Goal: Communication & Community: Answer question/provide support

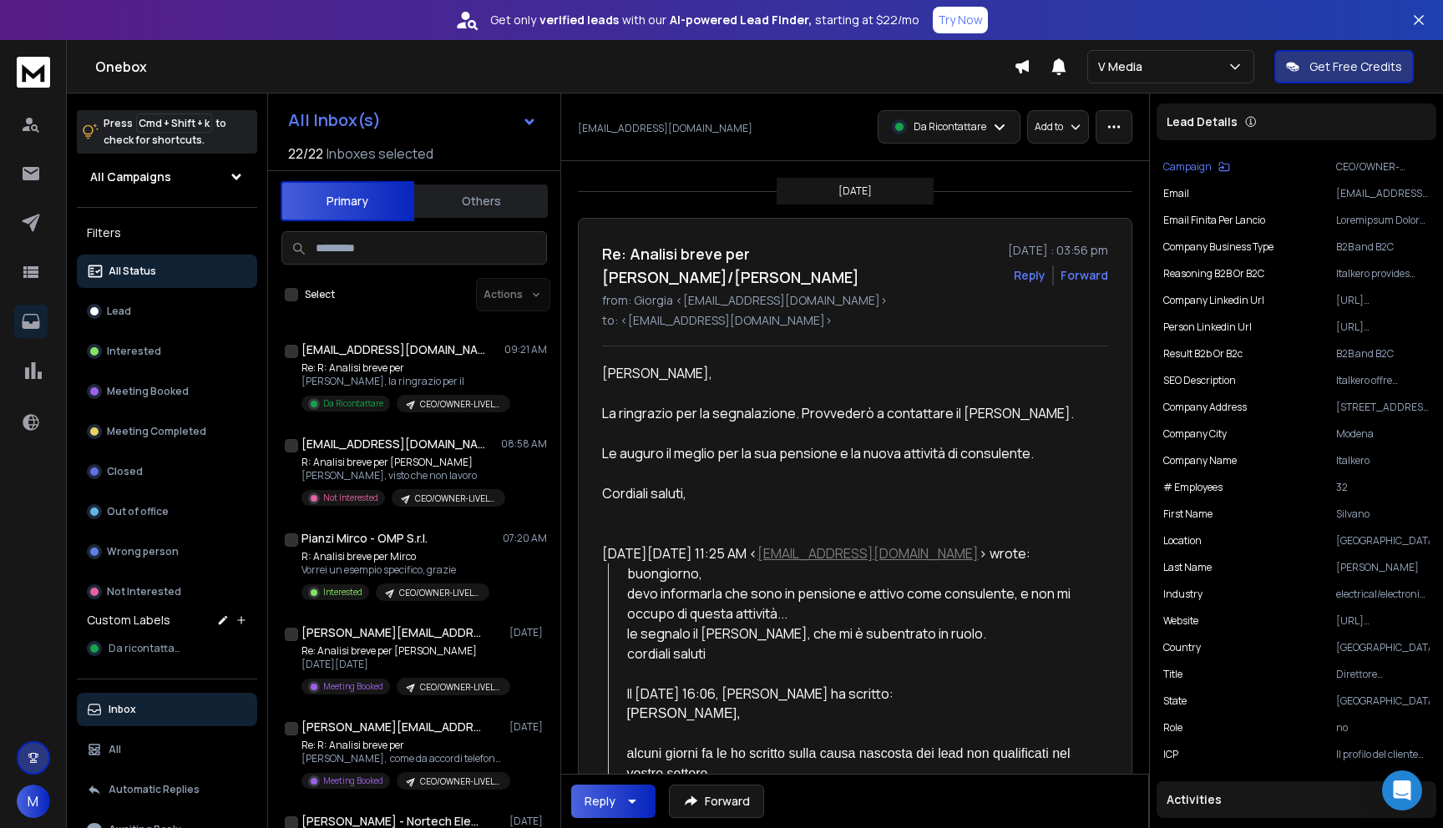
scroll to position [503, 0]
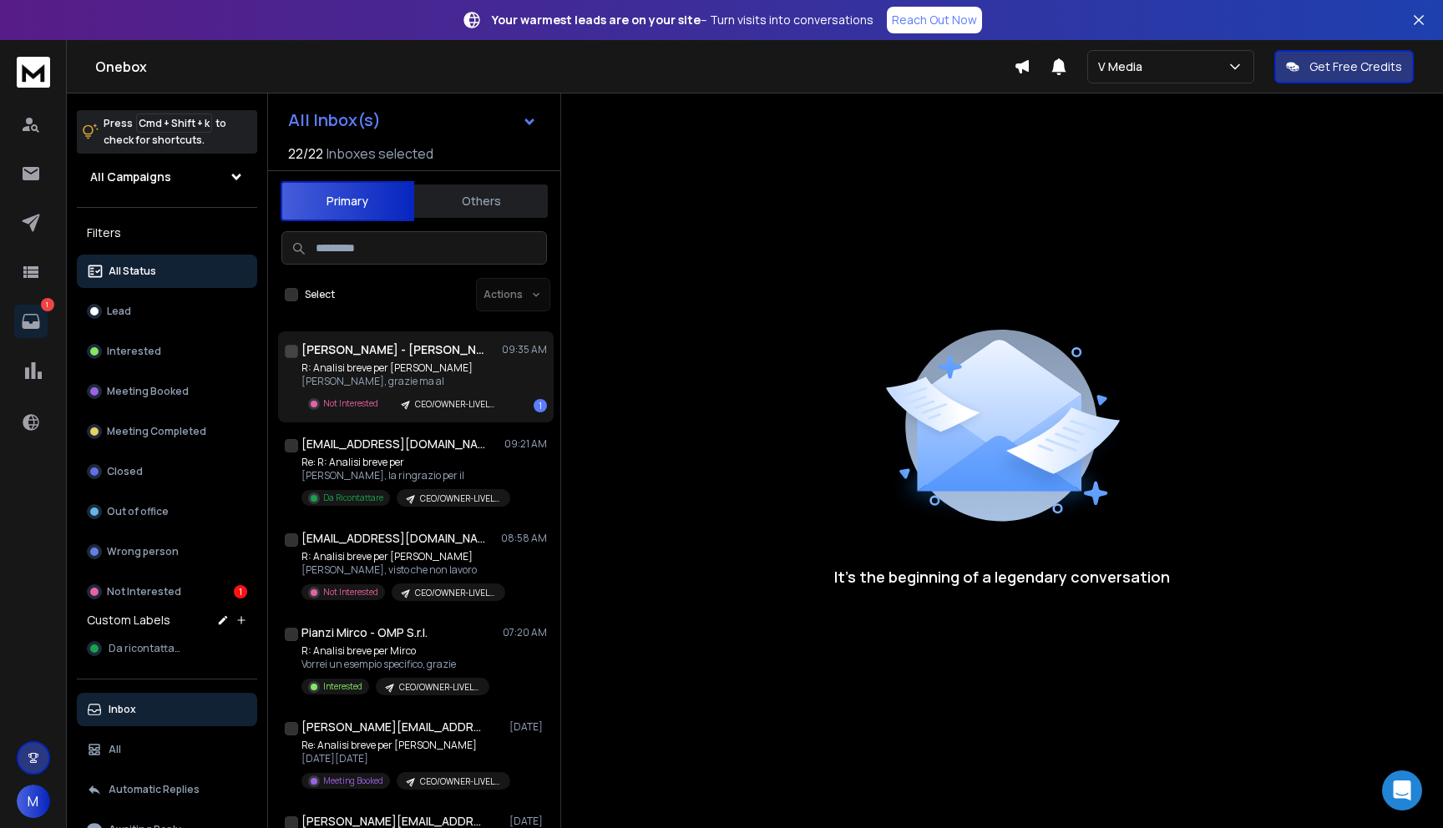
click at [405, 380] on p "[PERSON_NAME], grazie ma al" at bounding box center [401, 381] width 200 height 13
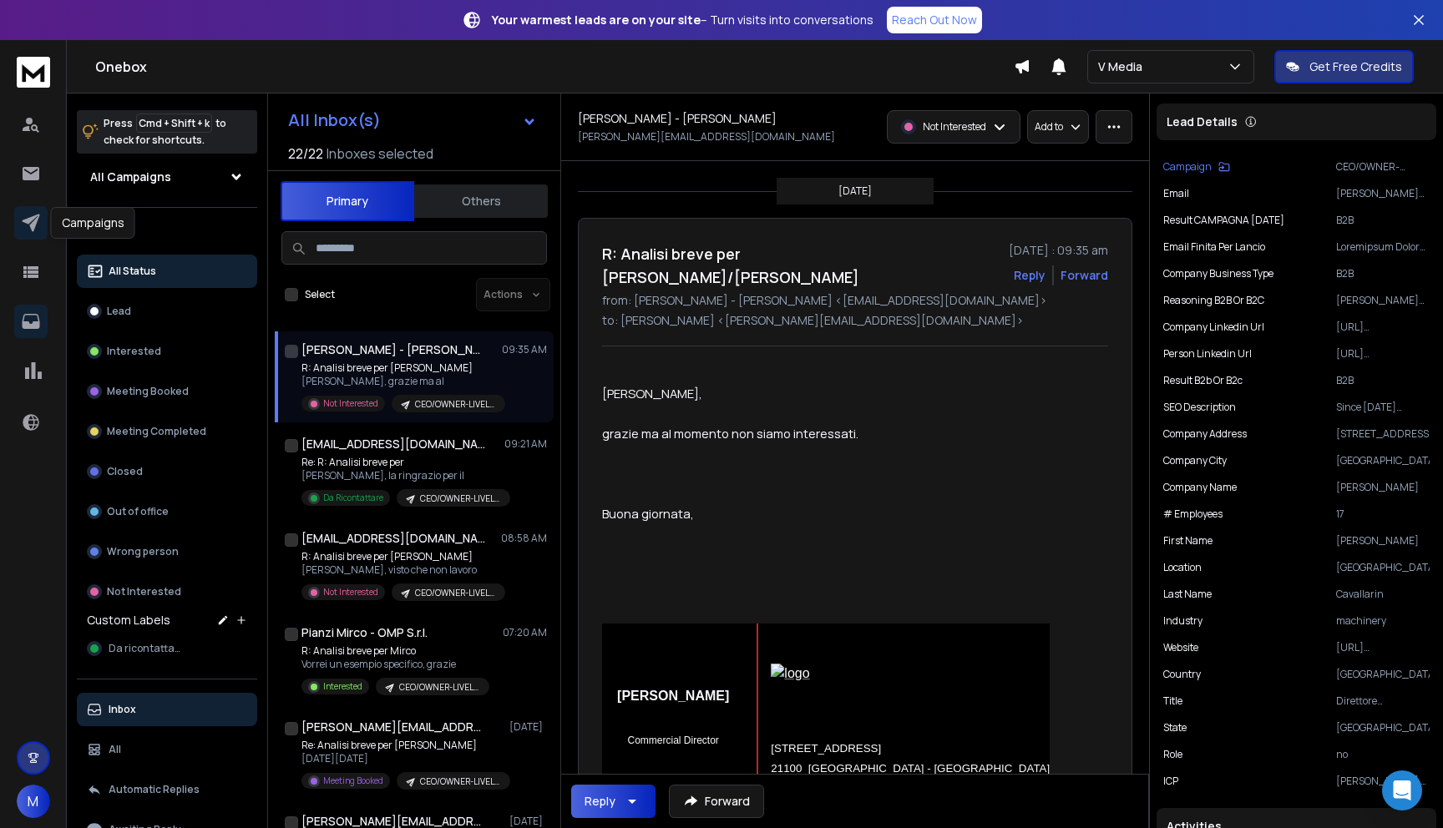
click at [41, 228] on link at bounding box center [30, 222] width 33 height 33
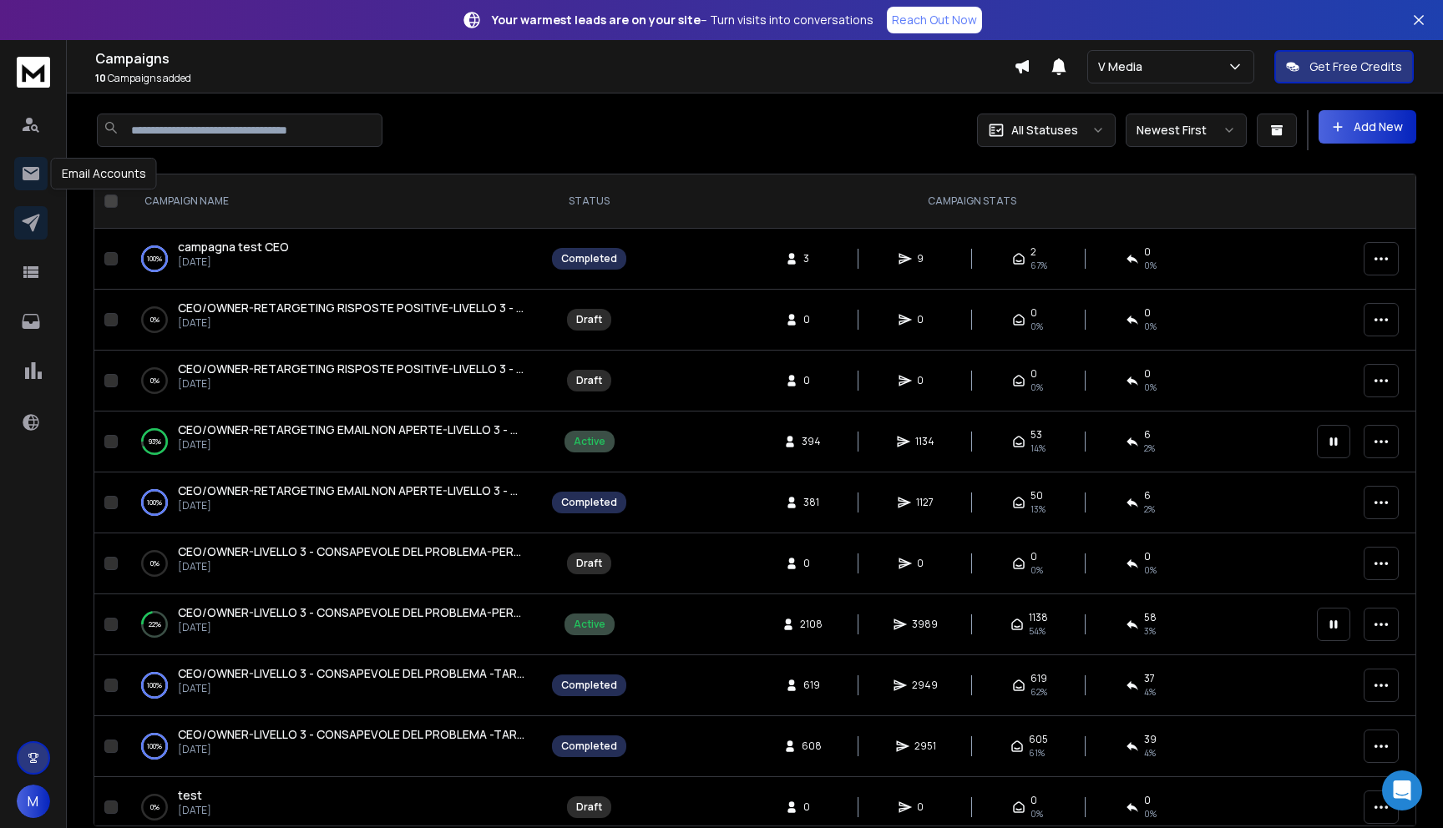
click at [33, 173] on icon at bounding box center [31, 173] width 17 height 13
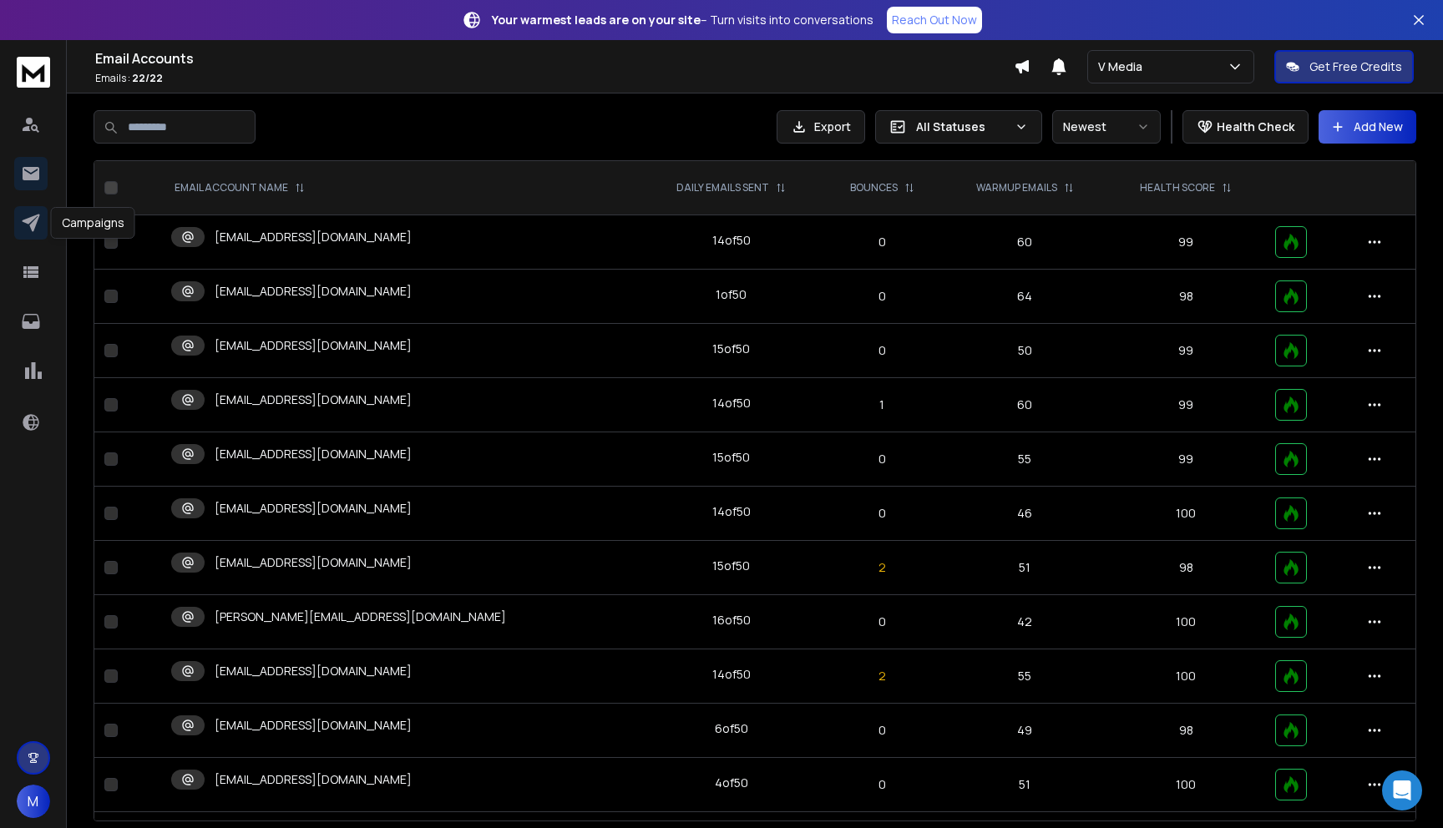
click at [32, 216] on icon at bounding box center [31, 223] width 18 height 18
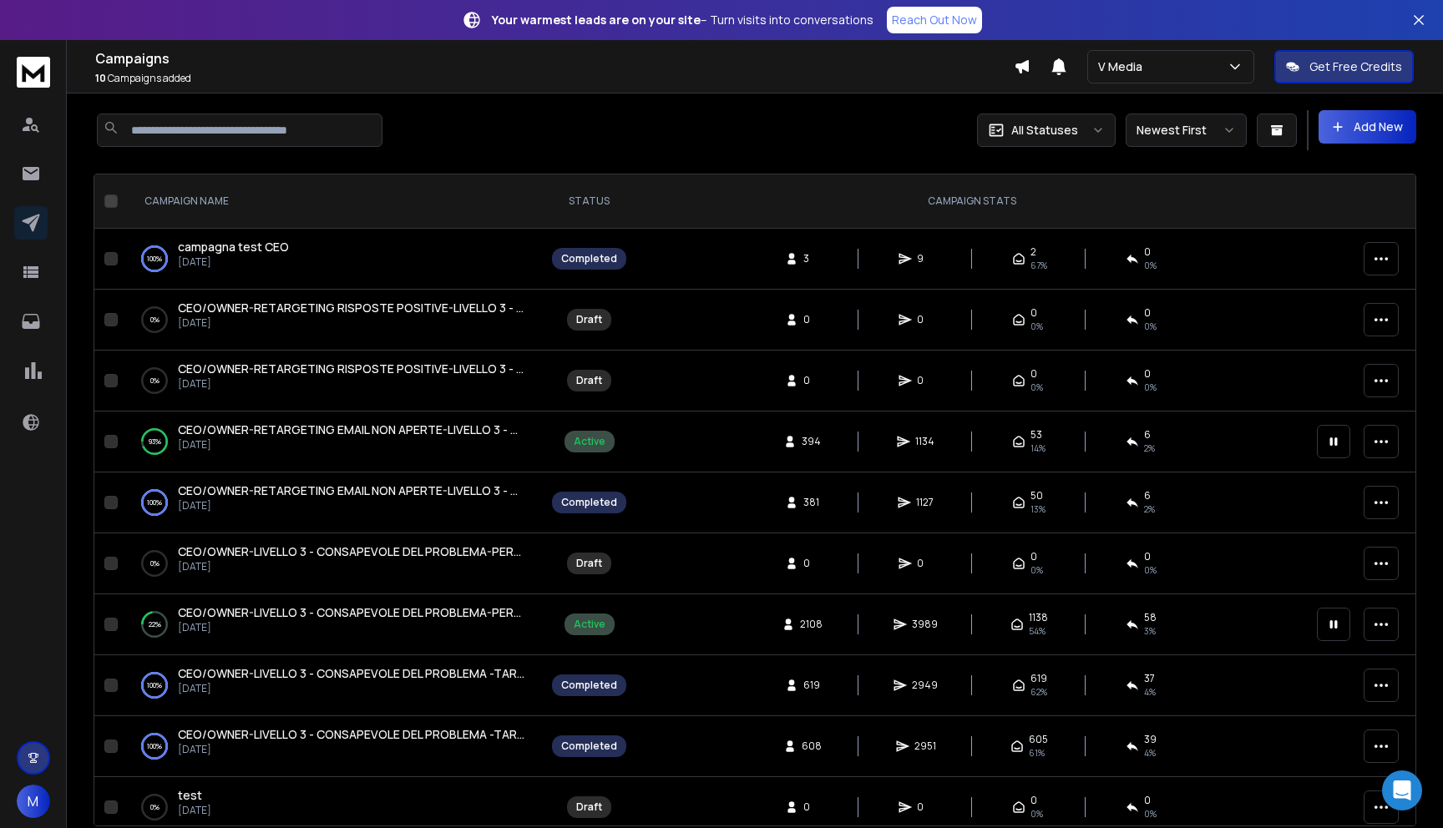
click at [705, 622] on div "2108 3989 1138 54 % 58 3 %" at bounding box center [971, 624] width 650 height 27
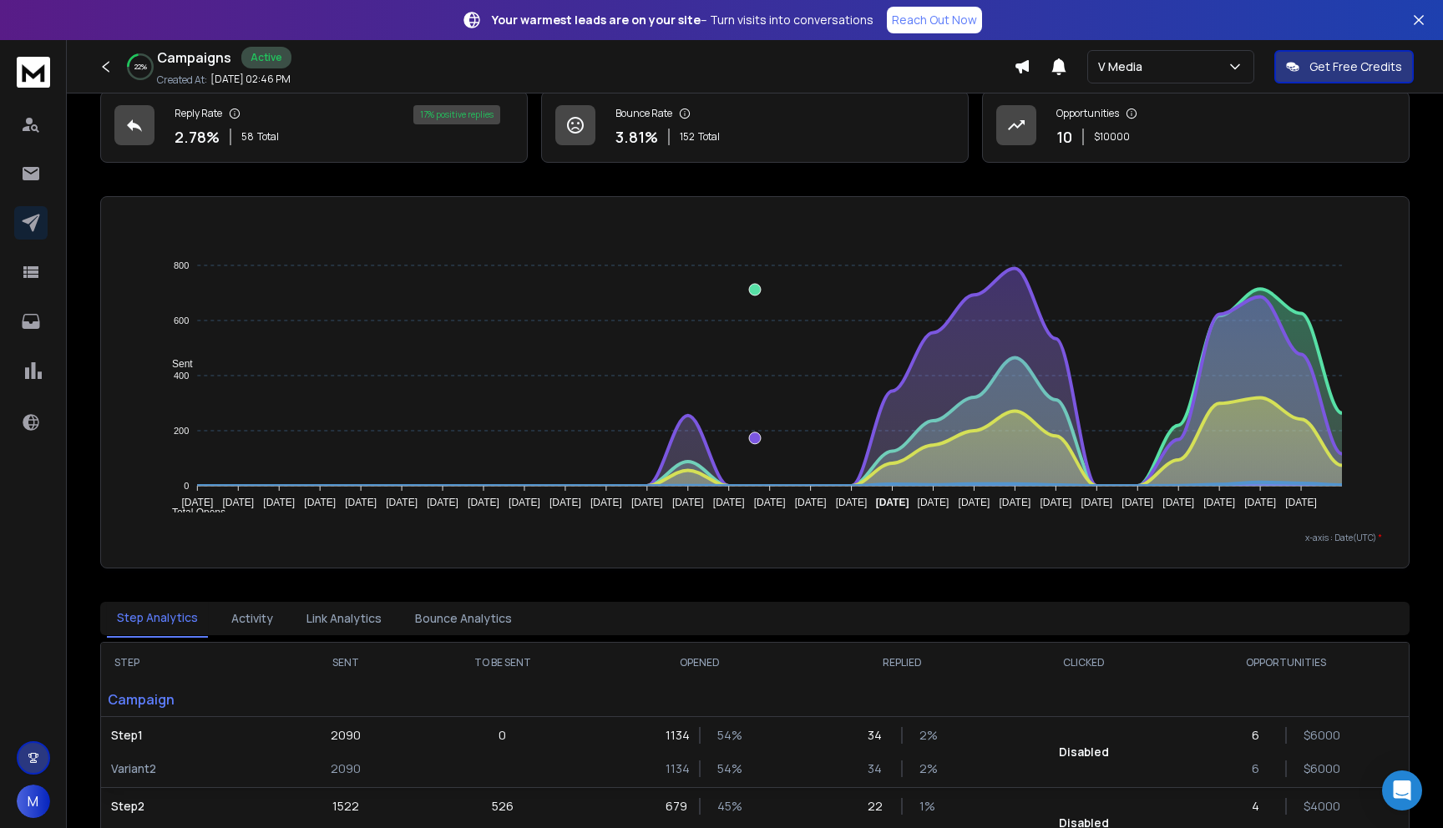
scroll to position [397, 0]
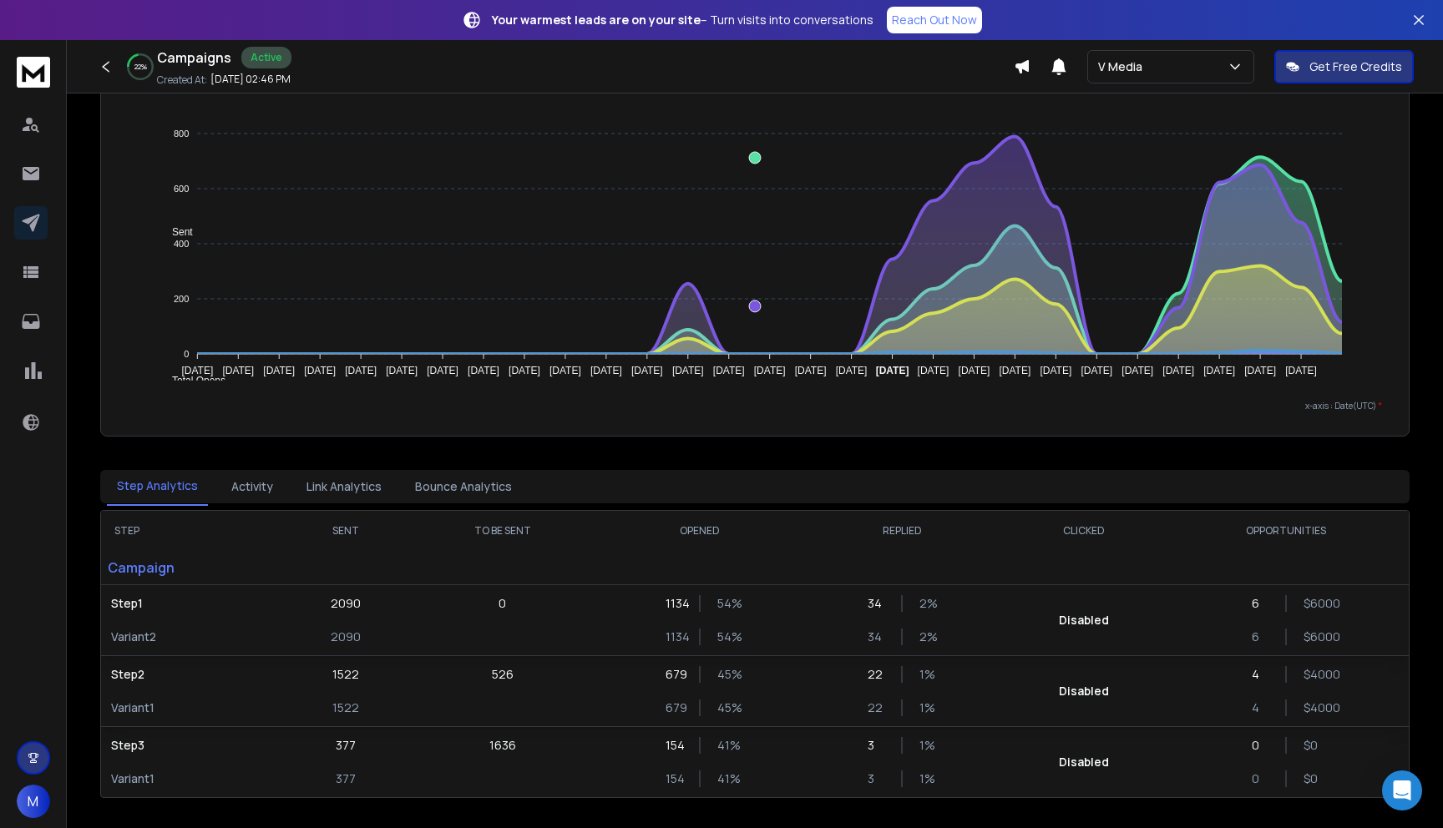
click at [1418, 15] on icon at bounding box center [1418, 20] width 15 height 15
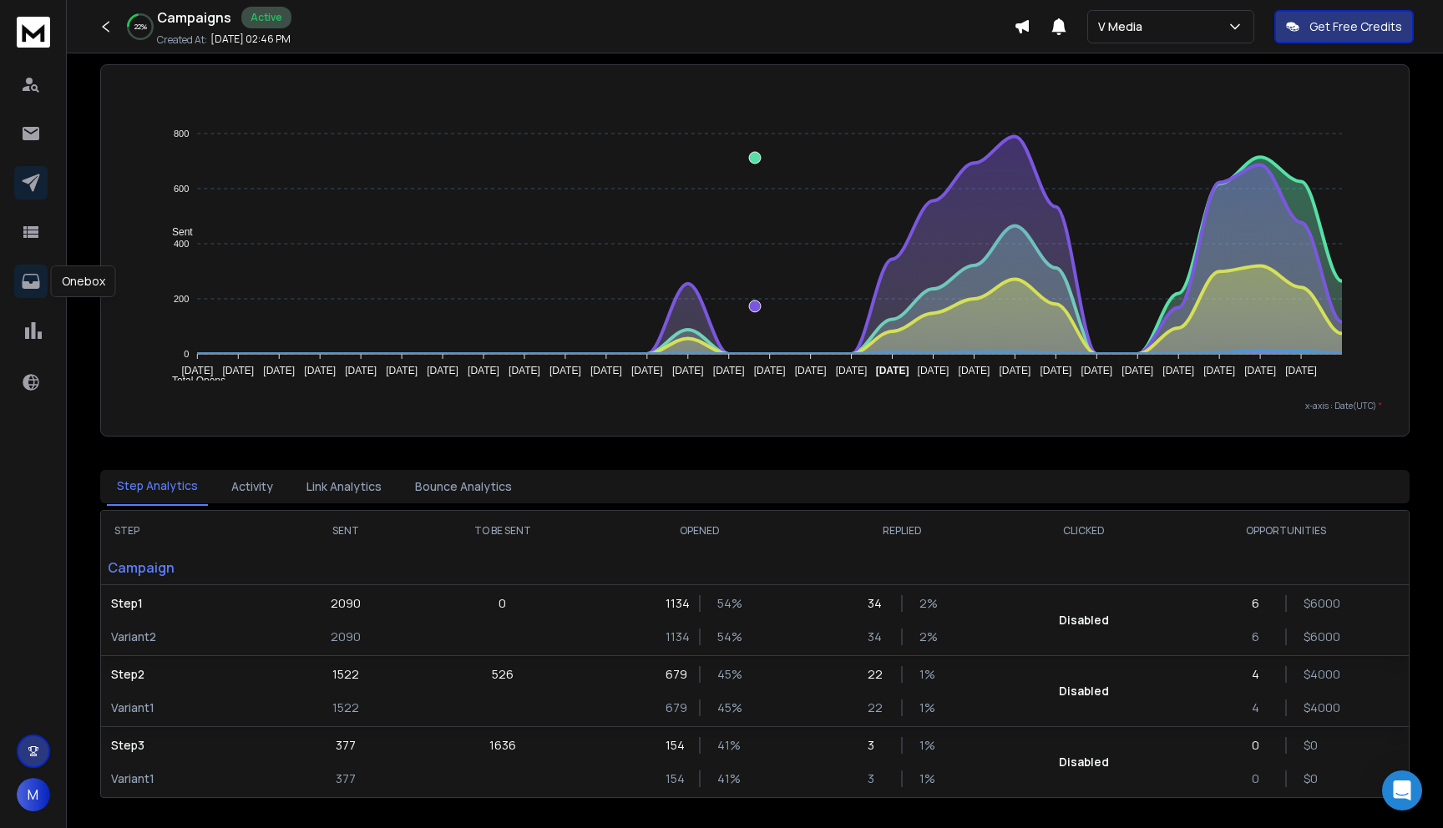
click at [32, 281] on icon at bounding box center [31, 281] width 20 height 20
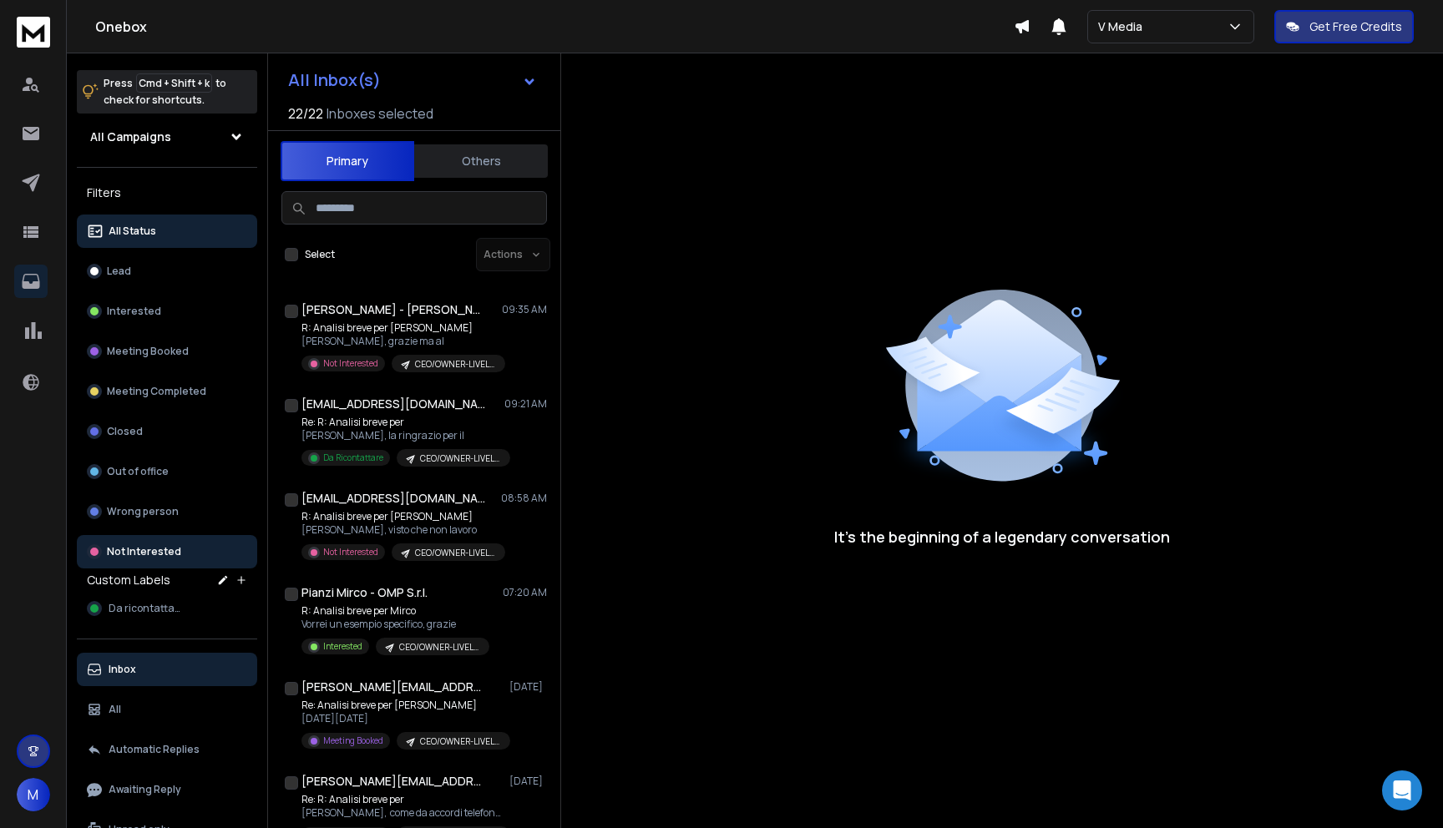
click at [204, 542] on button "Not Interested" at bounding box center [167, 551] width 180 height 33
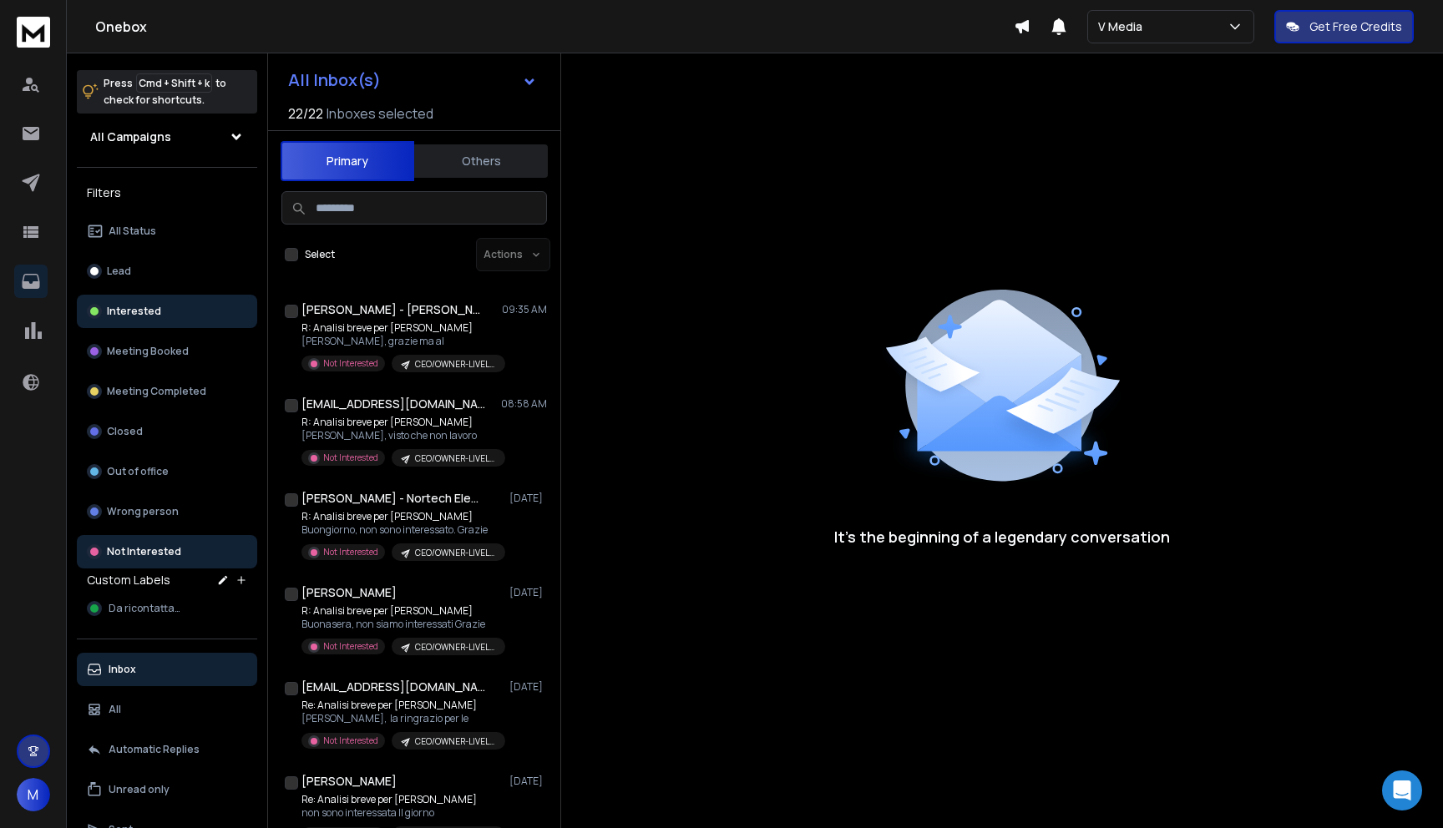
click at [201, 311] on button "Interested" at bounding box center [167, 311] width 180 height 33
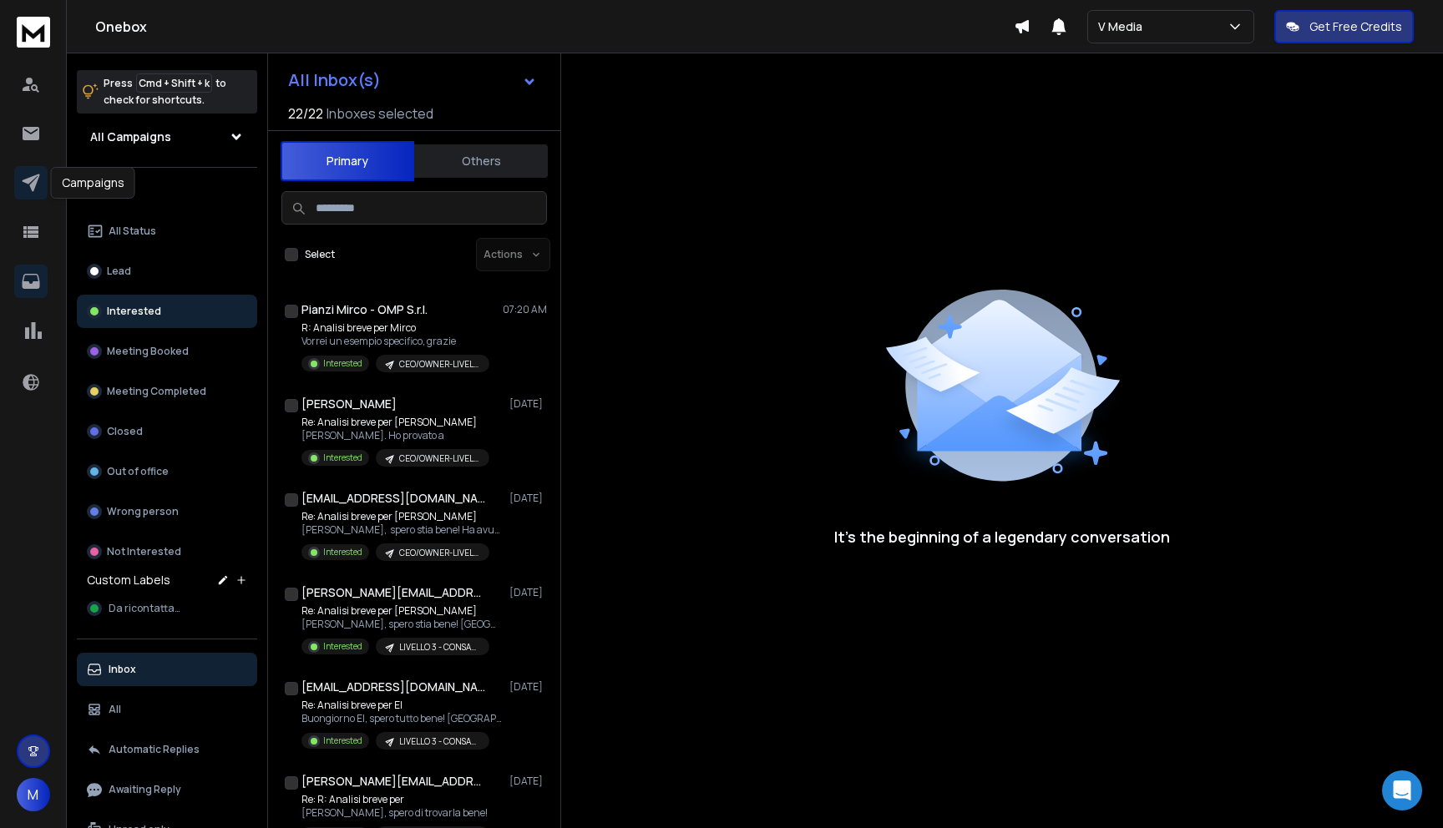
click at [29, 174] on icon at bounding box center [31, 183] width 20 height 20
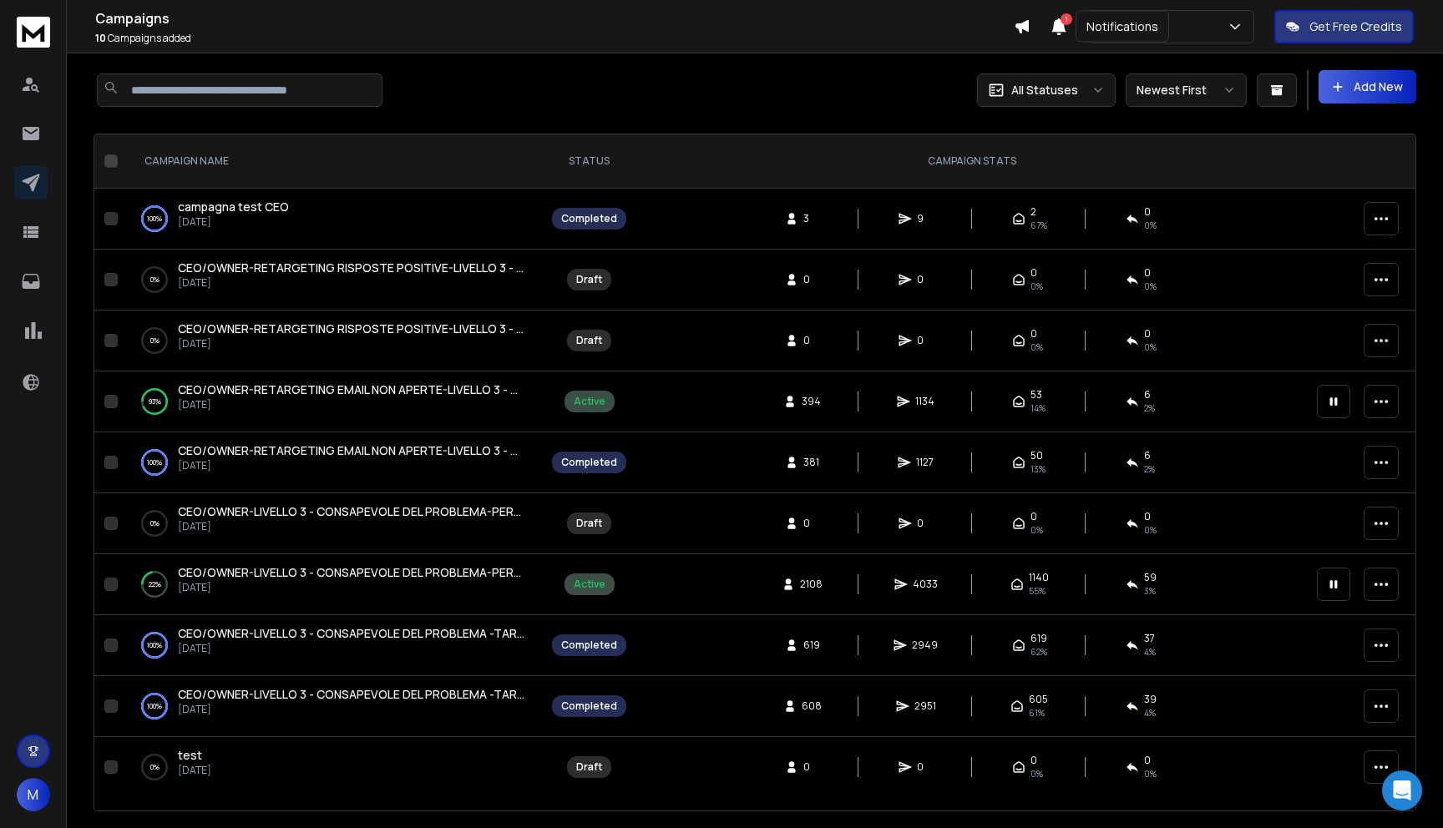
click at [1063, 28] on icon at bounding box center [1058, 26] width 15 height 17
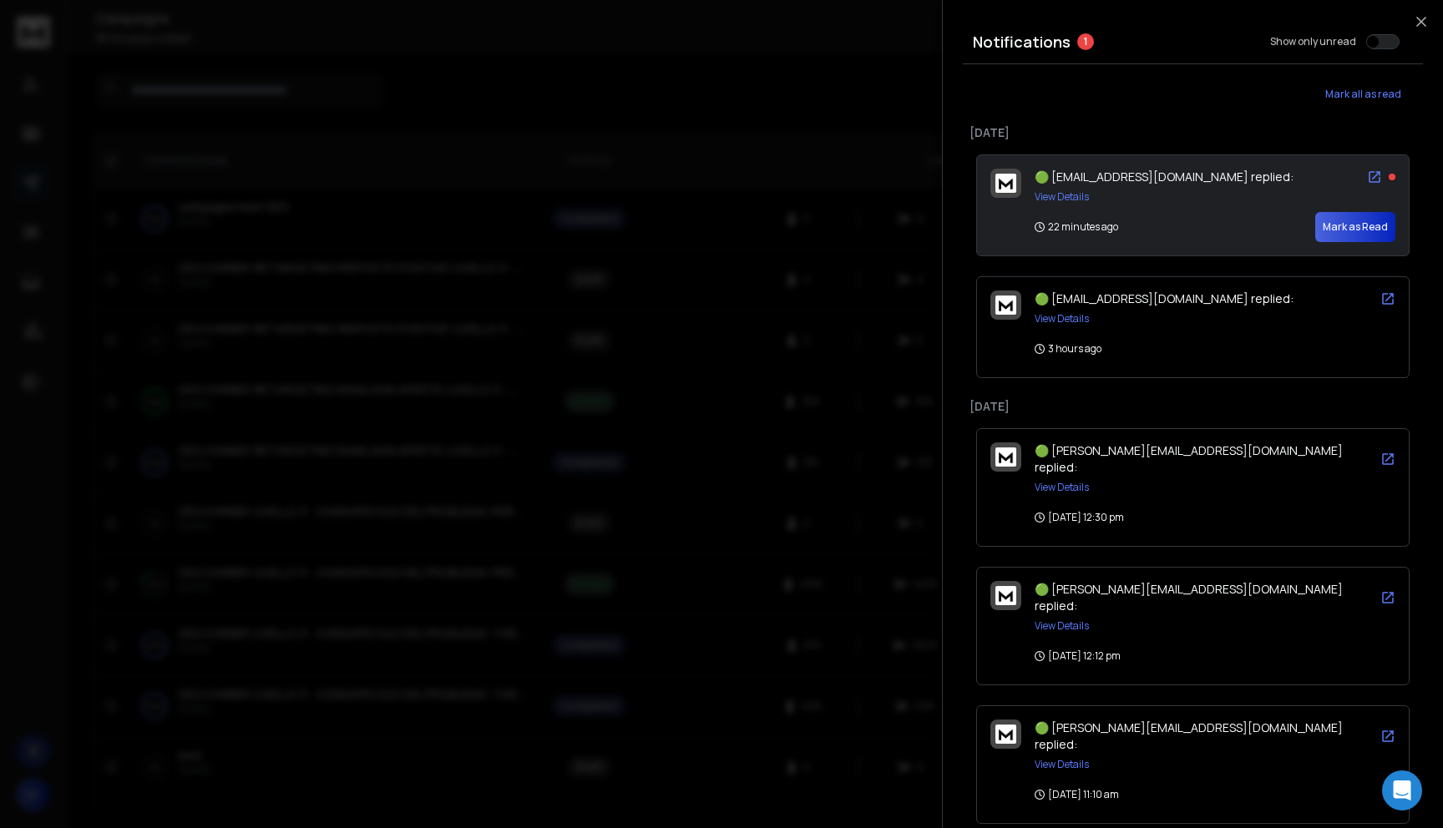
click at [1135, 174] on span "🟢 rossi@titanlabsrl.com replied:" at bounding box center [1163, 177] width 259 height 16
click at [1003, 188] on img at bounding box center [1005, 183] width 21 height 19
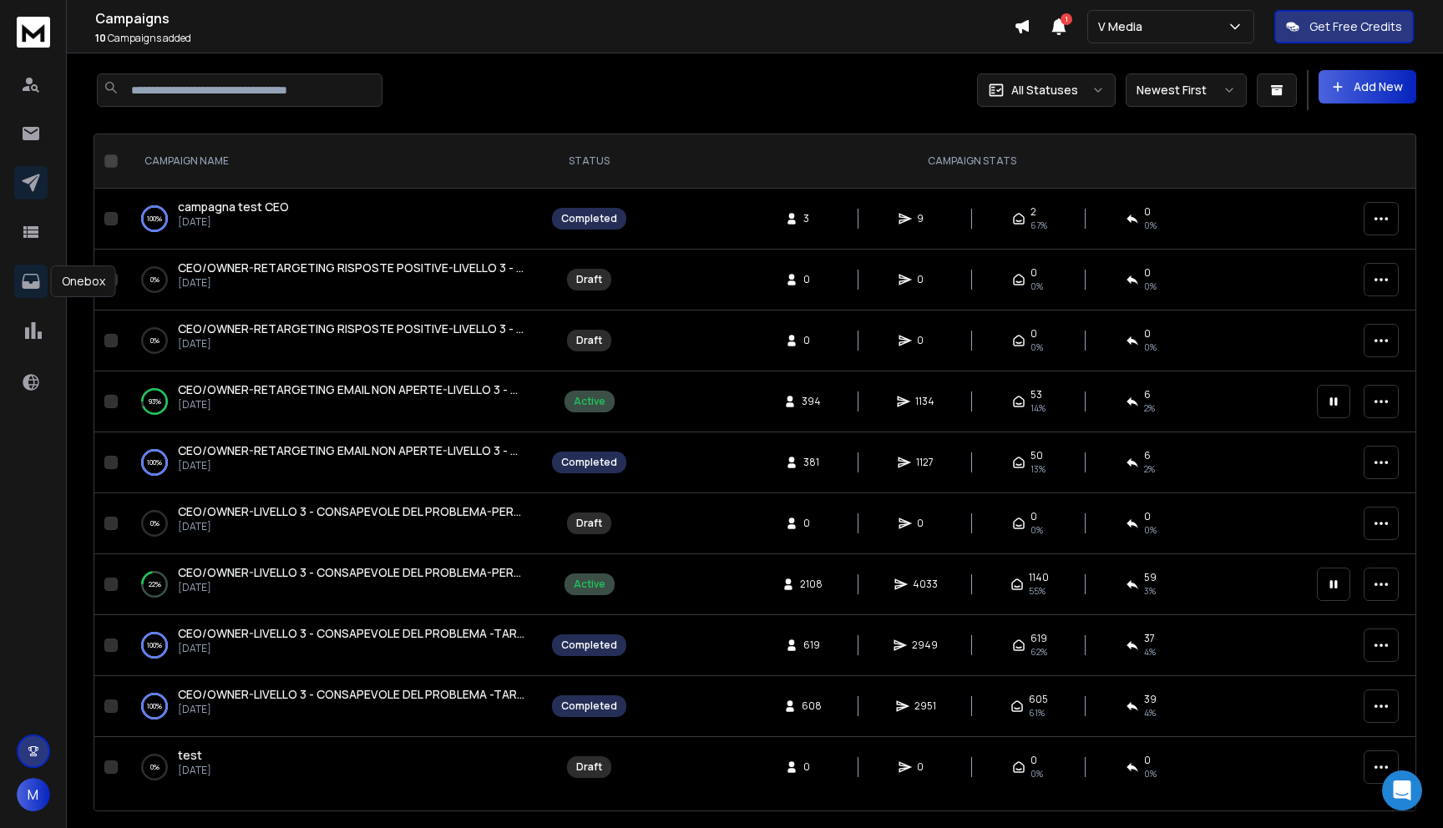
click at [35, 279] on icon at bounding box center [31, 281] width 20 height 20
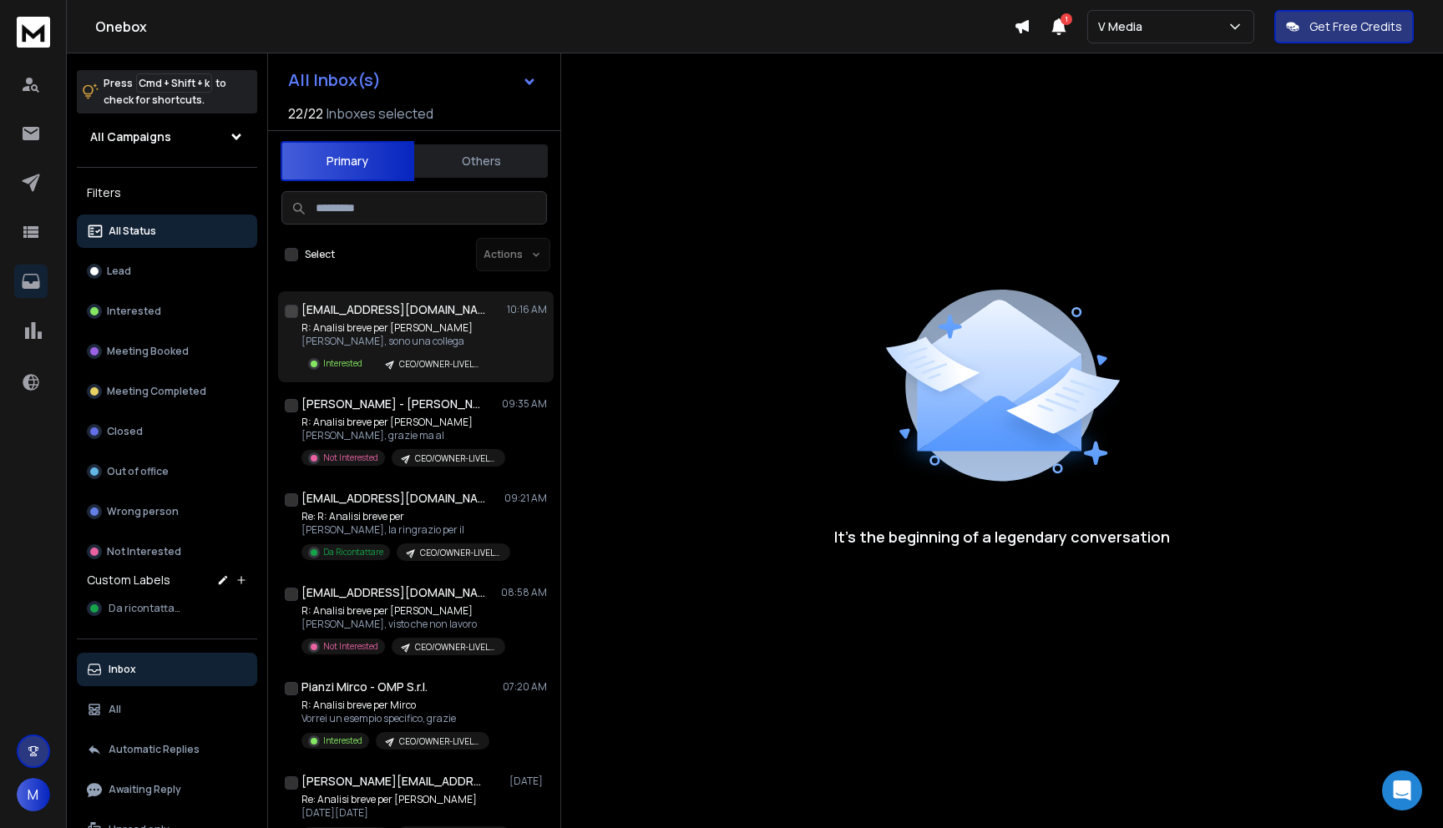
click at [470, 331] on p "R: Analisi breve per Mervino" at bounding box center [395, 327] width 188 height 13
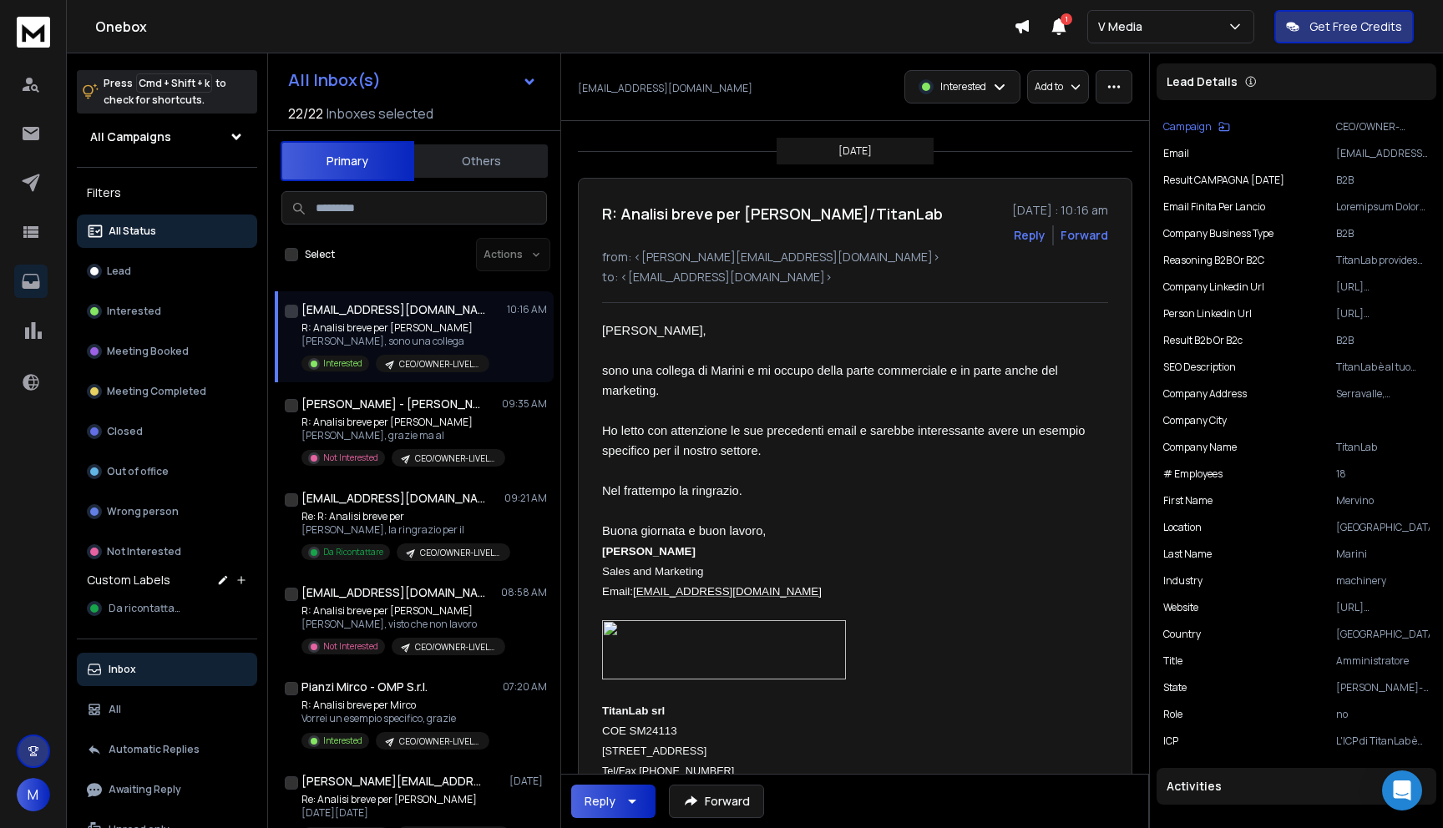
click at [1376, 258] on p "TitanLab provides blockchain technology services and tools primarily aimed at b…" at bounding box center [1383, 260] width 94 height 13
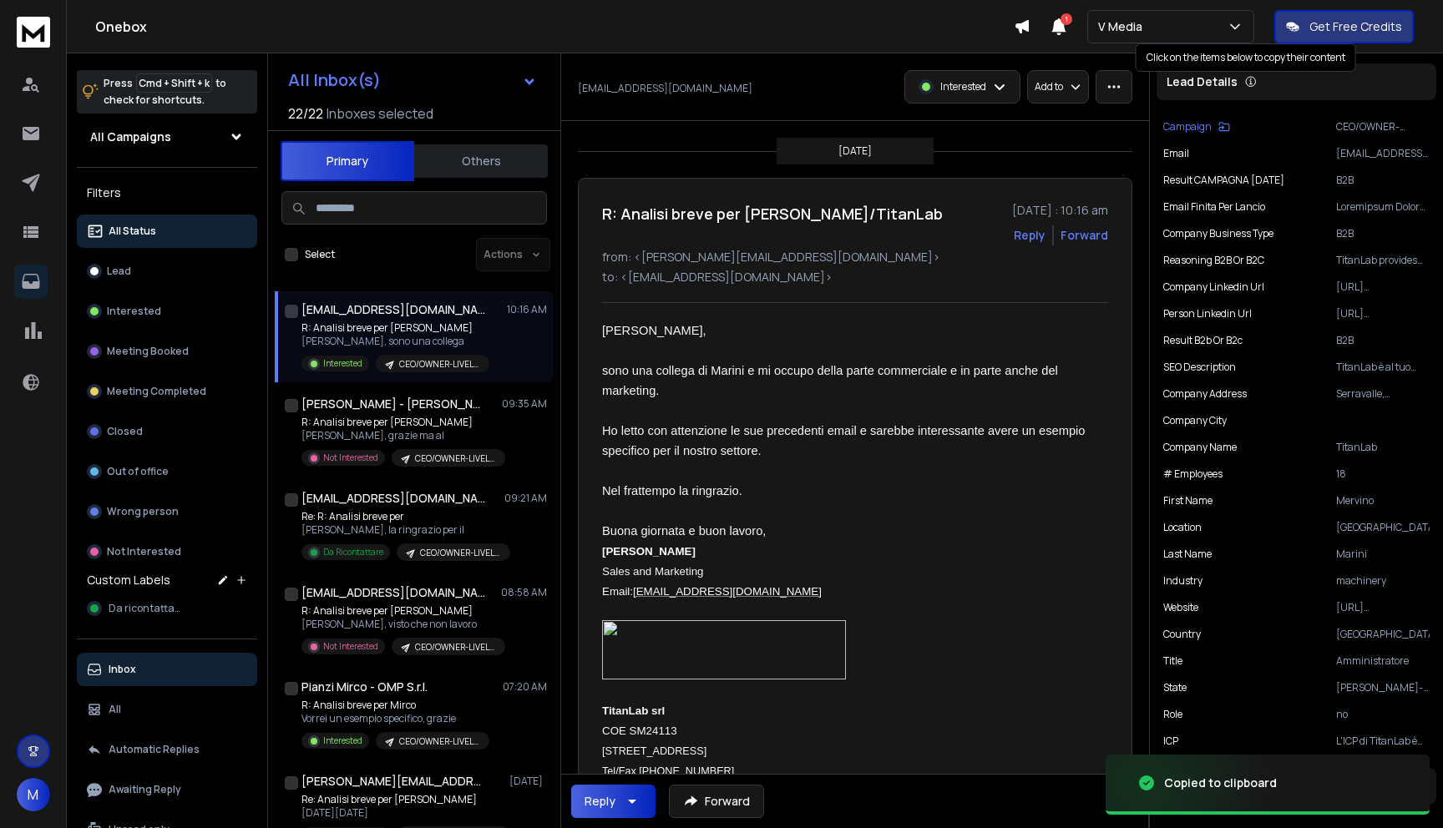
click at [1253, 87] on icon at bounding box center [1250, 81] width 13 height 13
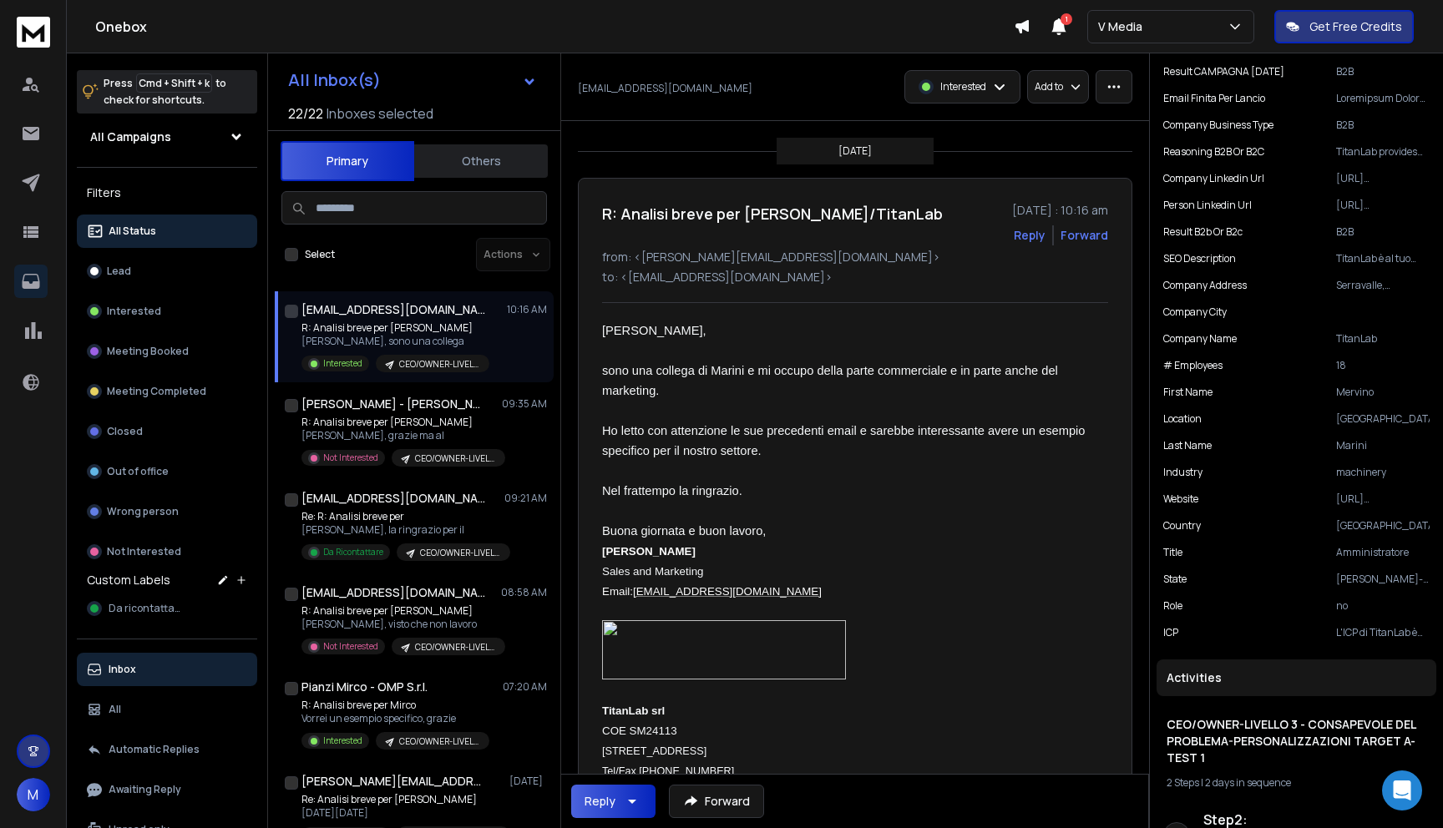
scroll to position [119, 0]
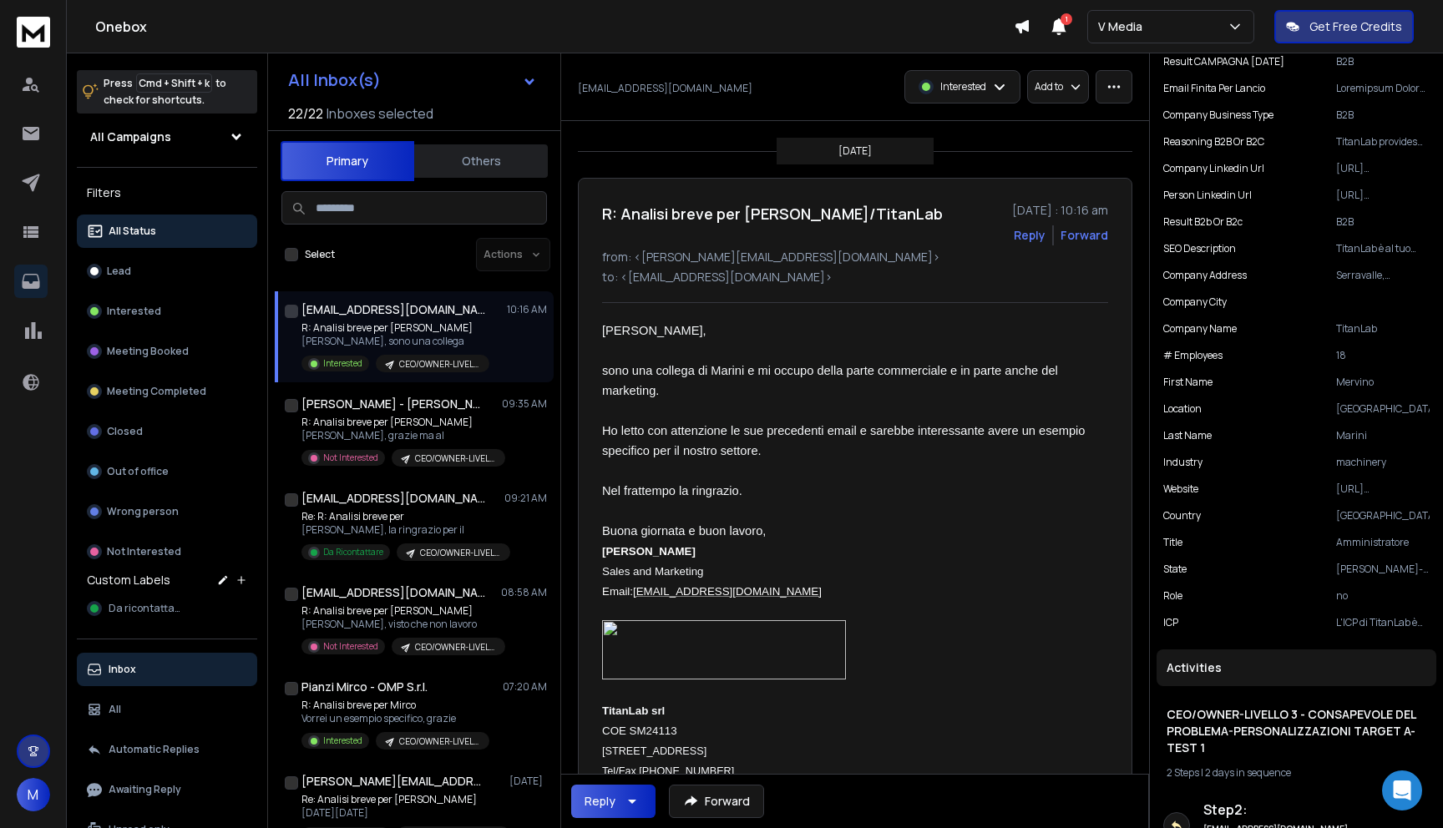
click at [1360, 621] on p "L'ICP di TitanLab è rappresentato da aziende che necessitano di soluzioni innov…" at bounding box center [1383, 622] width 94 height 13
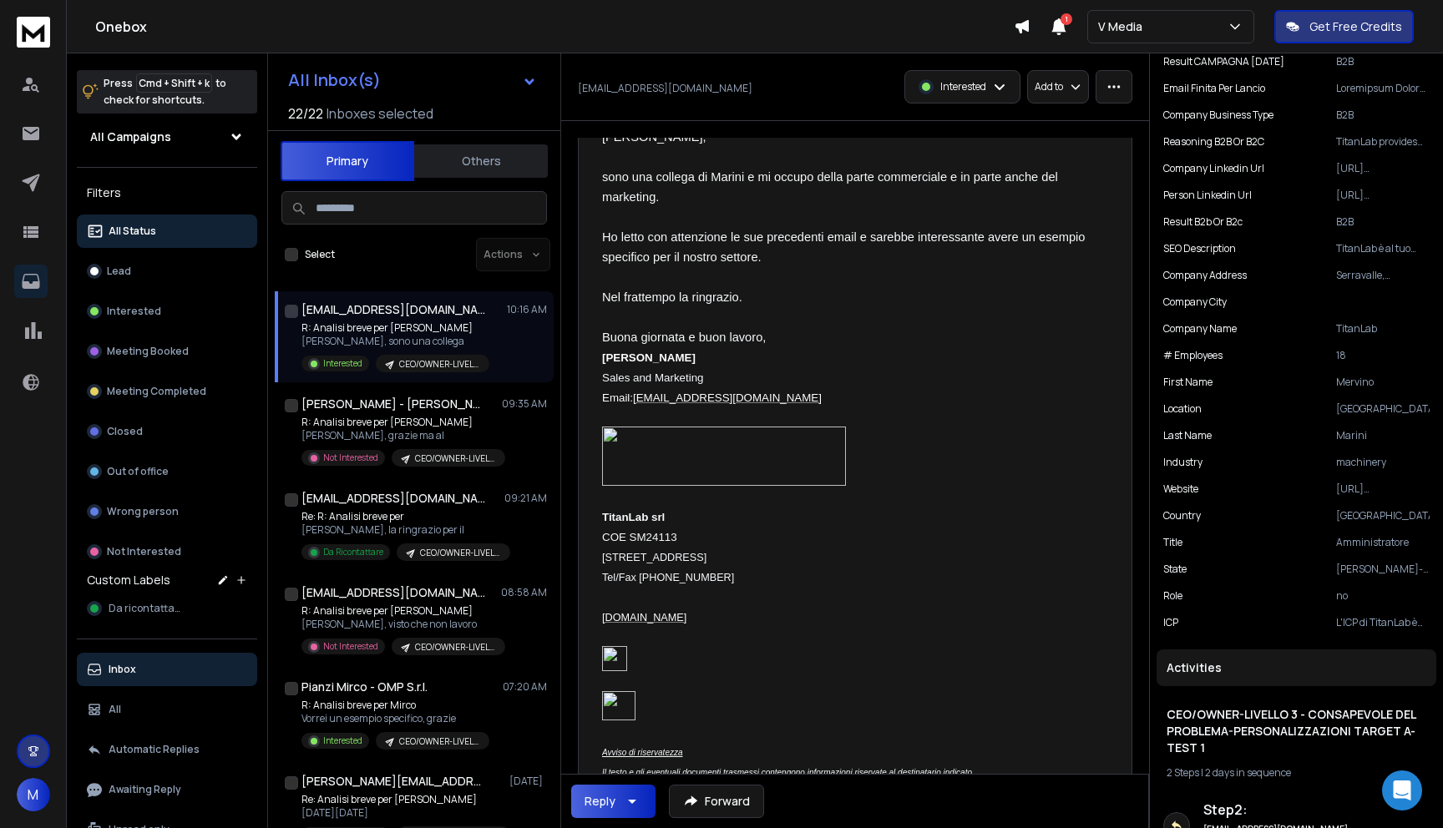
scroll to position [0, 0]
